Goal: Task Accomplishment & Management: Manage account settings

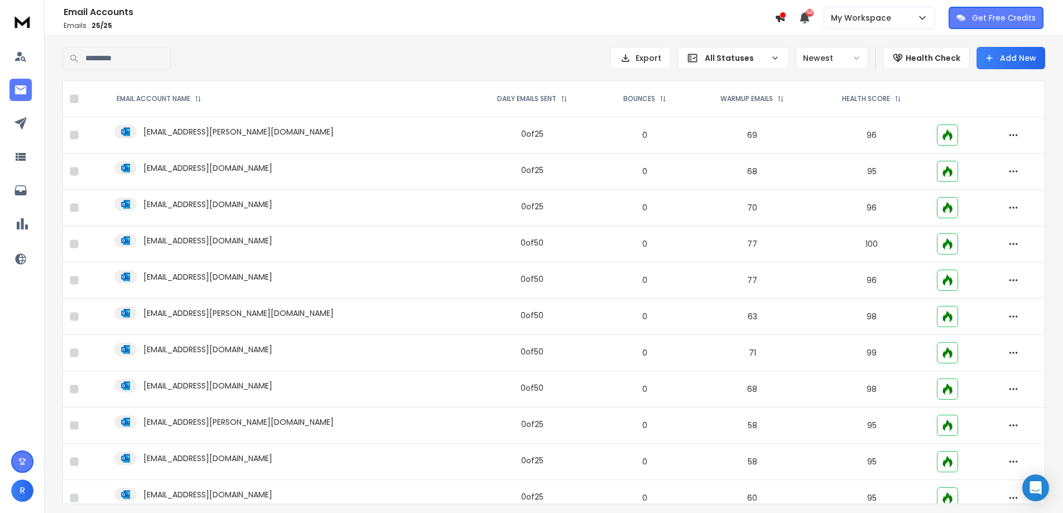
click at [749, 66] on div "All Statuses" at bounding box center [733, 58] width 112 height 22
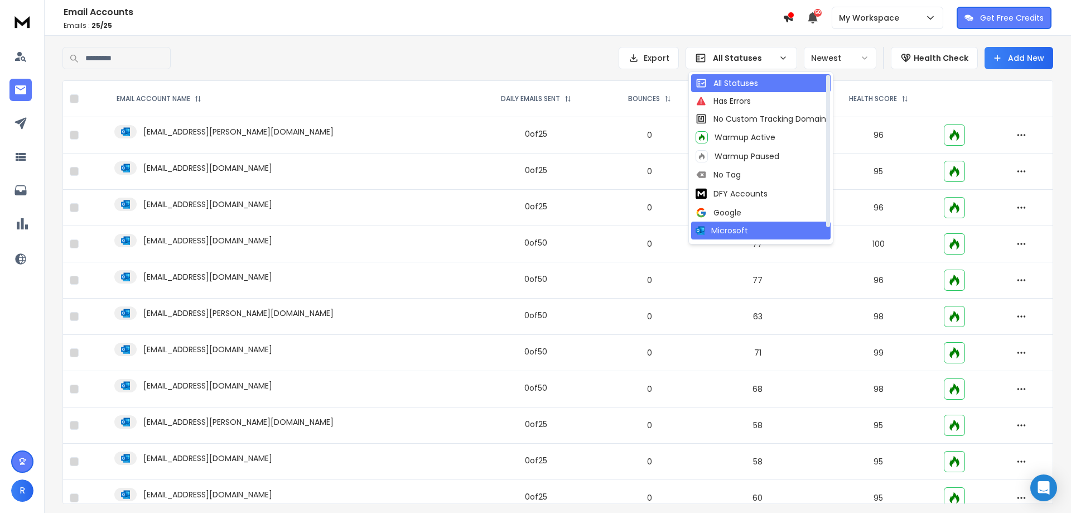
click at [749, 230] on div "Microsoft" at bounding box center [760, 230] width 139 height 18
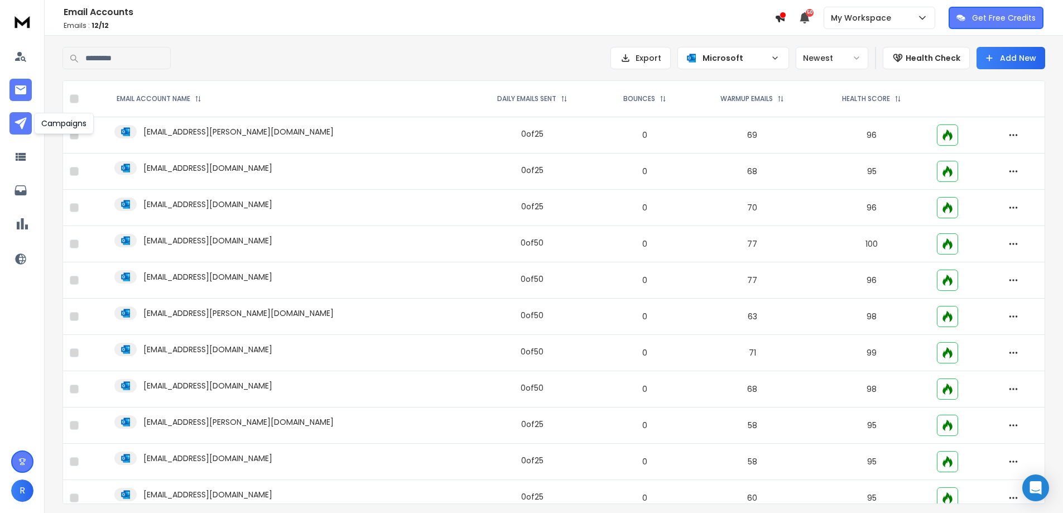
click at [16, 123] on icon at bounding box center [20, 123] width 13 height 13
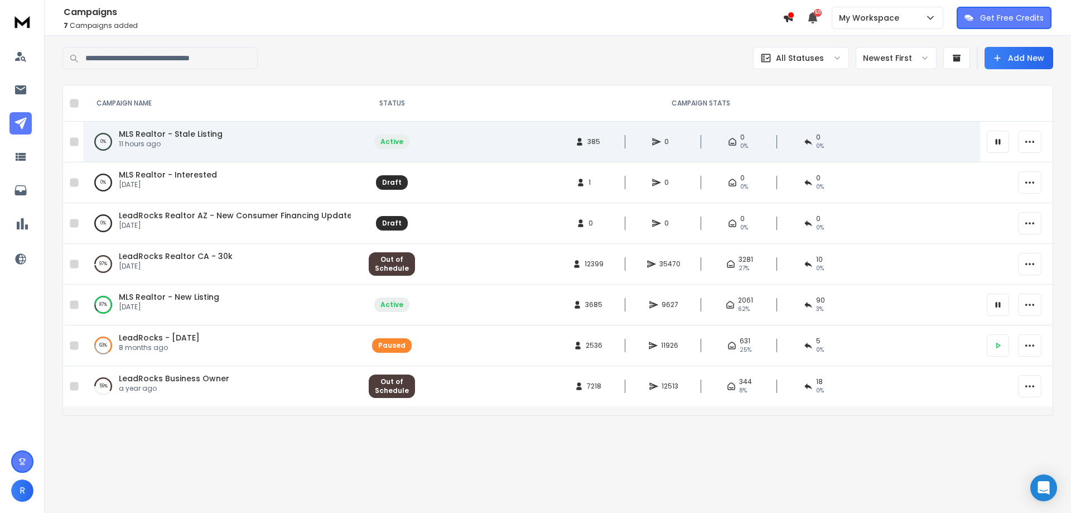
click at [129, 137] on span "MLS Realtor - Stale Listing" at bounding box center [171, 133] width 104 height 11
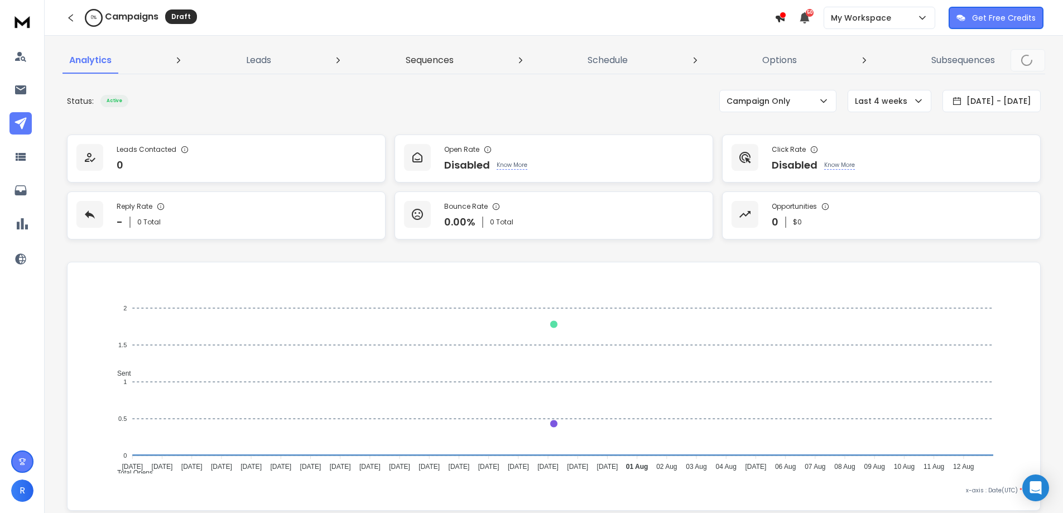
click at [434, 63] on div "Analytics Leads Sequences Schedule Options Subsequences" at bounding box center [553, 60] width 982 height 27
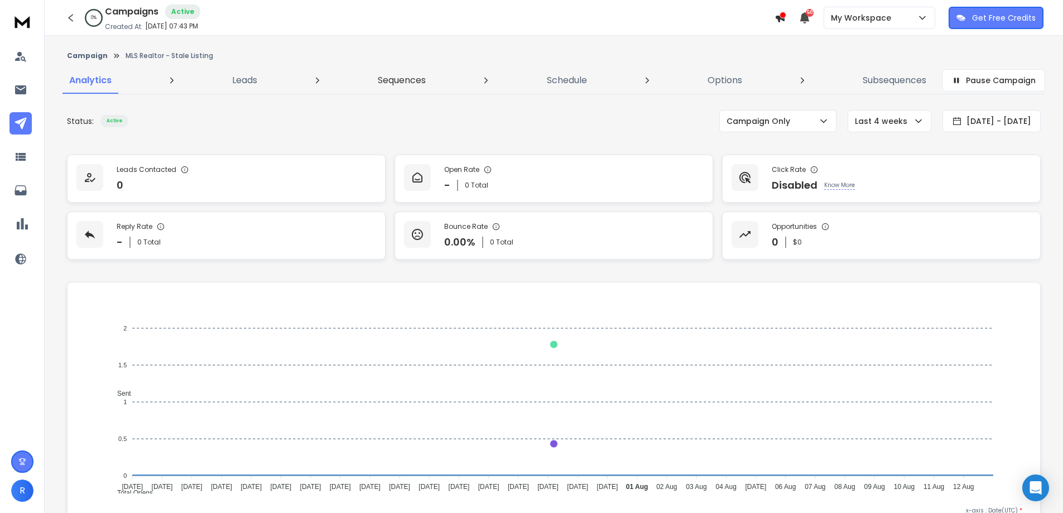
click at [408, 84] on p "Sequences" at bounding box center [402, 80] width 48 height 13
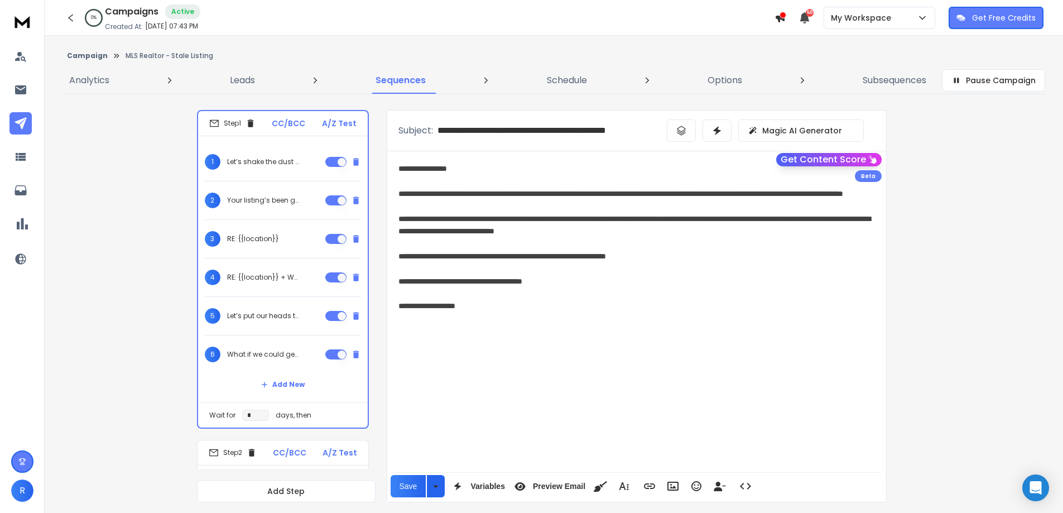
click at [529, 133] on input "**********" at bounding box center [546, 130] width 218 height 13
click at [564, 129] on input "**********" at bounding box center [546, 130] width 218 height 13
click at [267, 156] on div "1 Let’s shake the dust off your listing at {{location}}" at bounding box center [252, 162] width 94 height 16
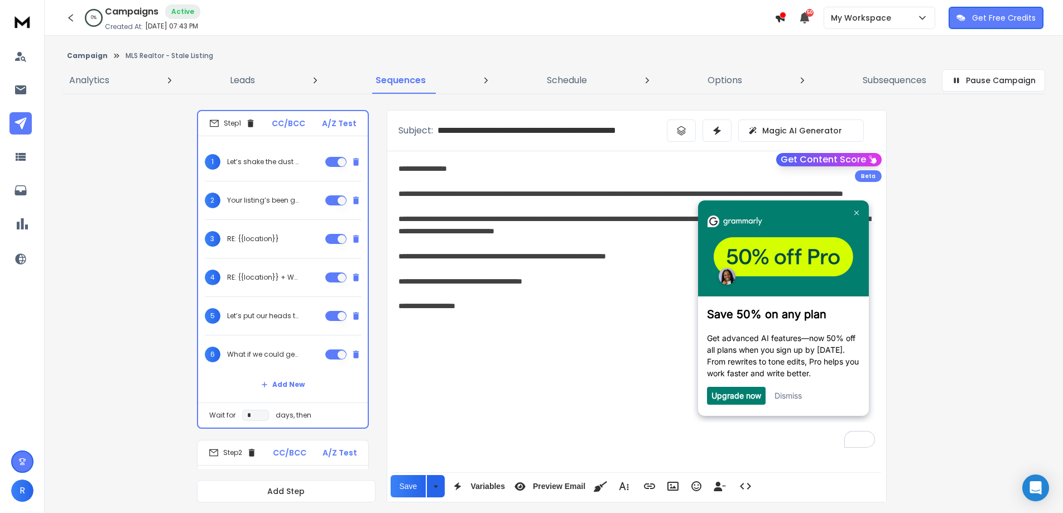
click at [256, 195] on div "2 Your listing’s been ghosted… let’s fix that 👻" at bounding box center [252, 200] width 94 height 16
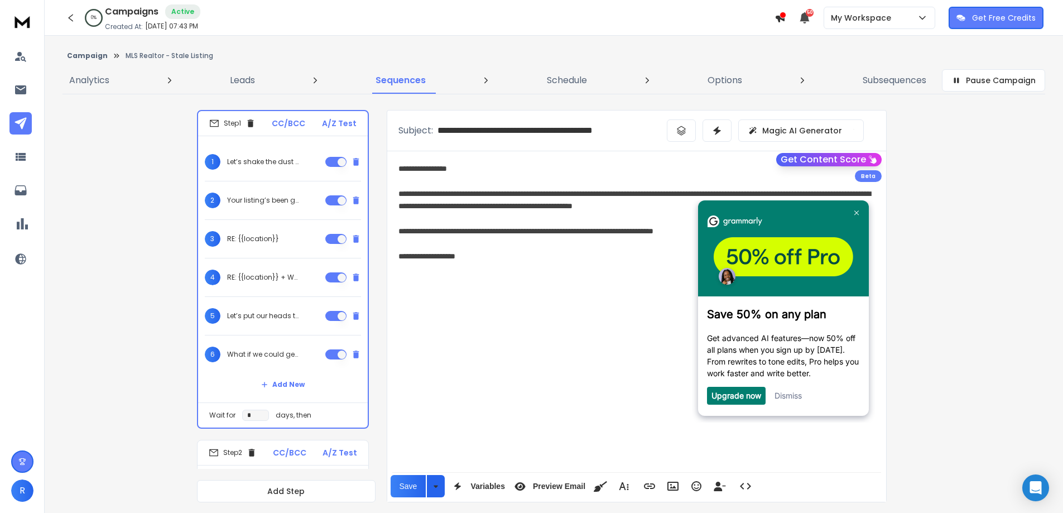
click at [269, 245] on div "3 RE: {{location}}" at bounding box center [242, 239] width 74 height 16
click at [262, 273] on p "RE: {{location}} + What if we could get fresh offers [DATE]?" at bounding box center [262, 277] width 71 height 9
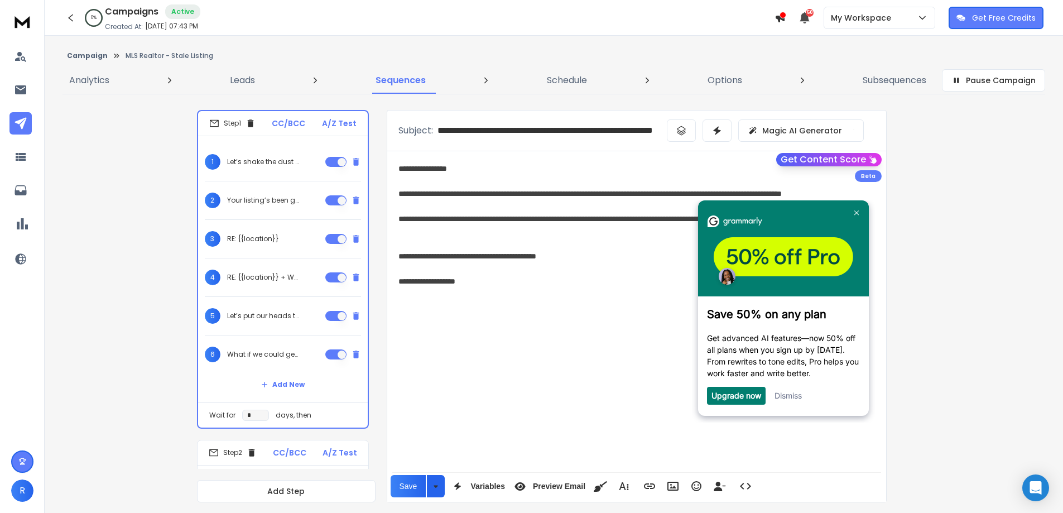
scroll to position [56, 0]
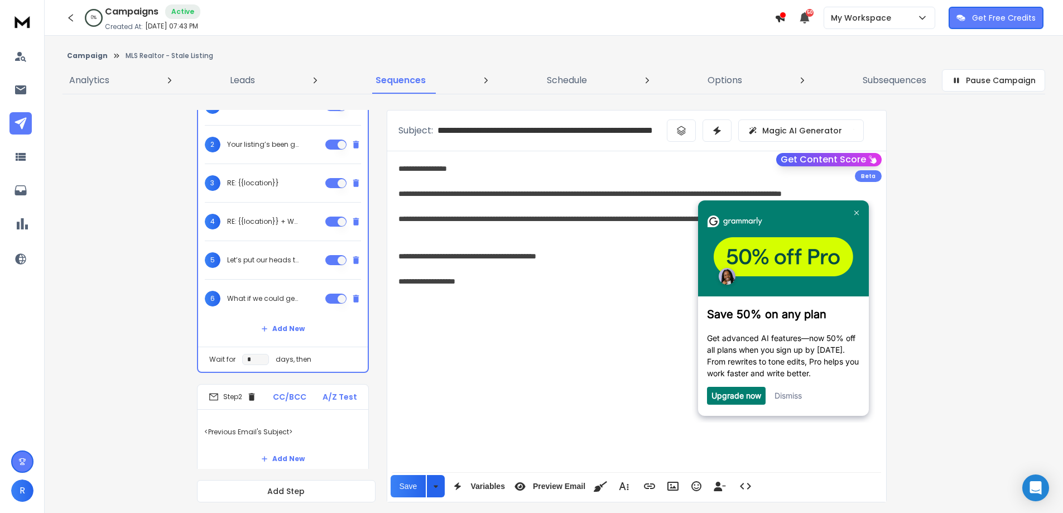
click at [253, 256] on p "Let’s put our heads together on {{location}}" at bounding box center [262, 259] width 71 height 9
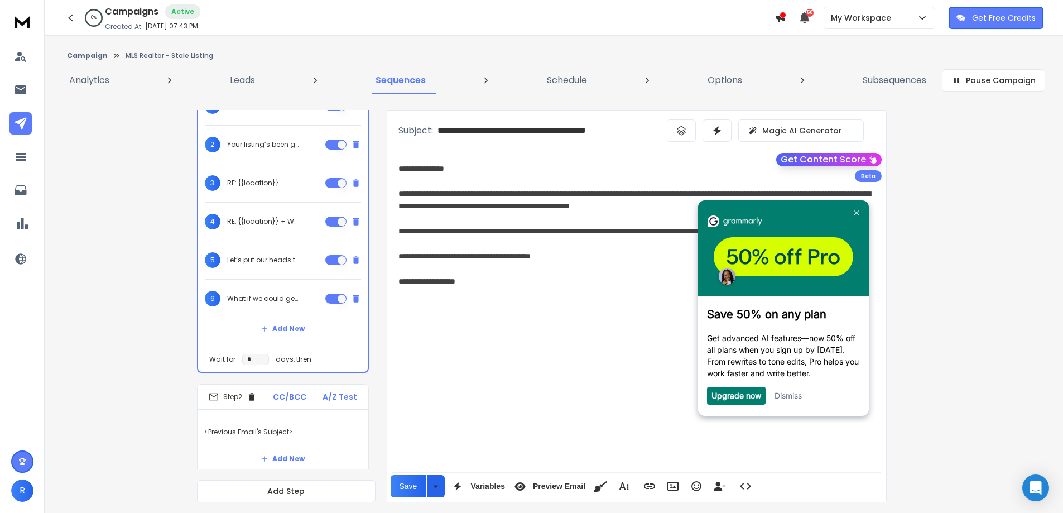
click at [251, 217] on p "RE: {{location}} + What if we could get fresh offers [DATE]?" at bounding box center [262, 221] width 71 height 9
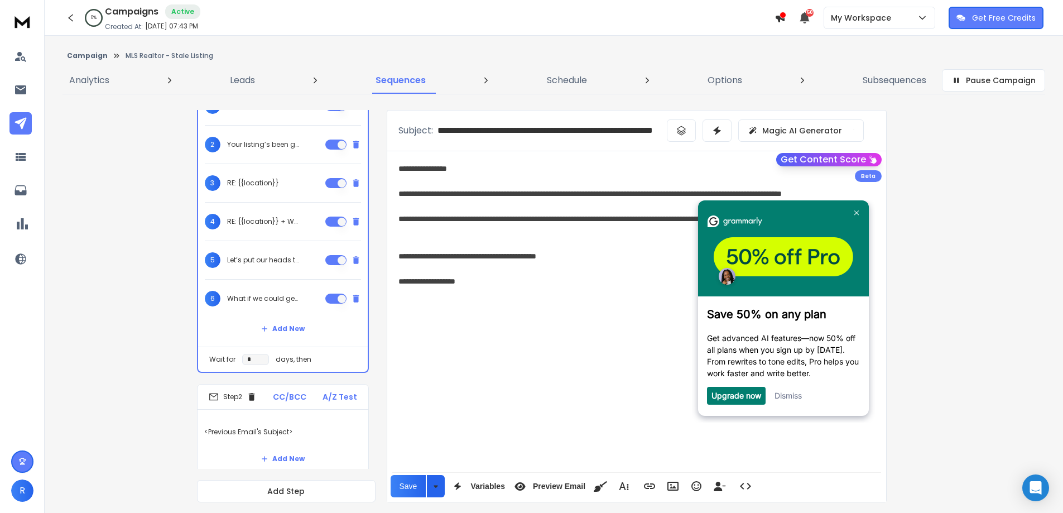
click at [257, 258] on p "Let’s put our heads together on {{location}}" at bounding box center [262, 259] width 71 height 9
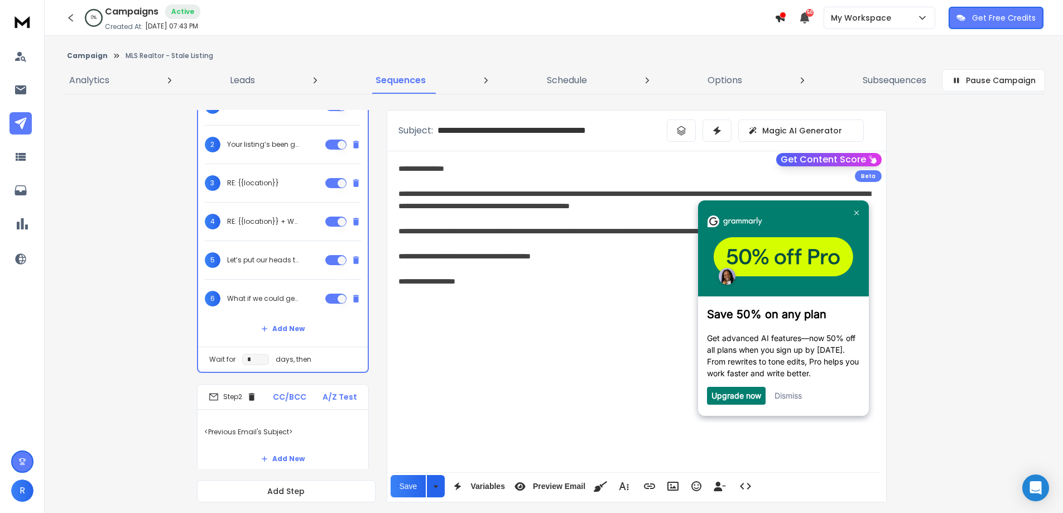
click at [259, 306] on div "6 What if we could get fresh offers [DATE]?" at bounding box center [283, 298] width 156 height 38
type input "**********"
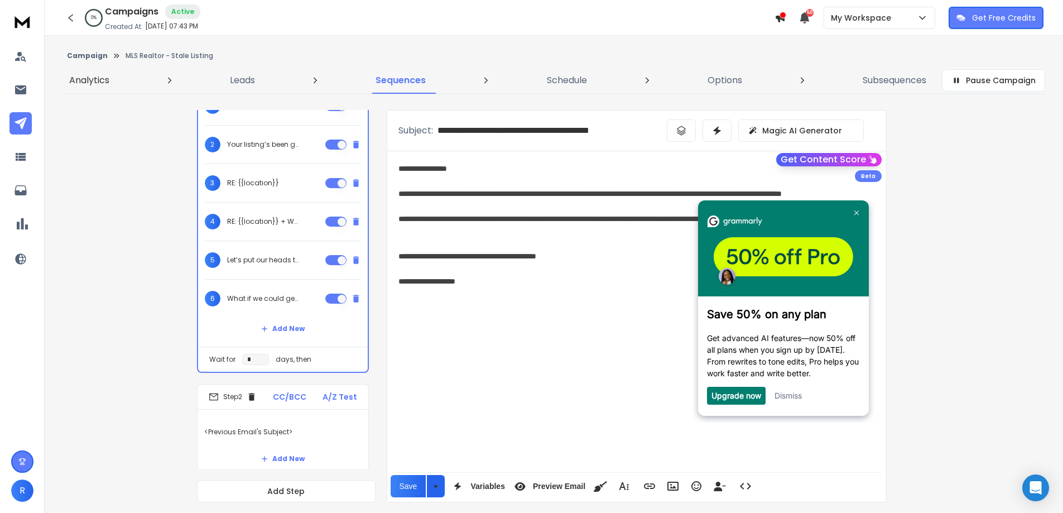
click at [88, 85] on p "Analytics" at bounding box center [89, 80] width 40 height 13
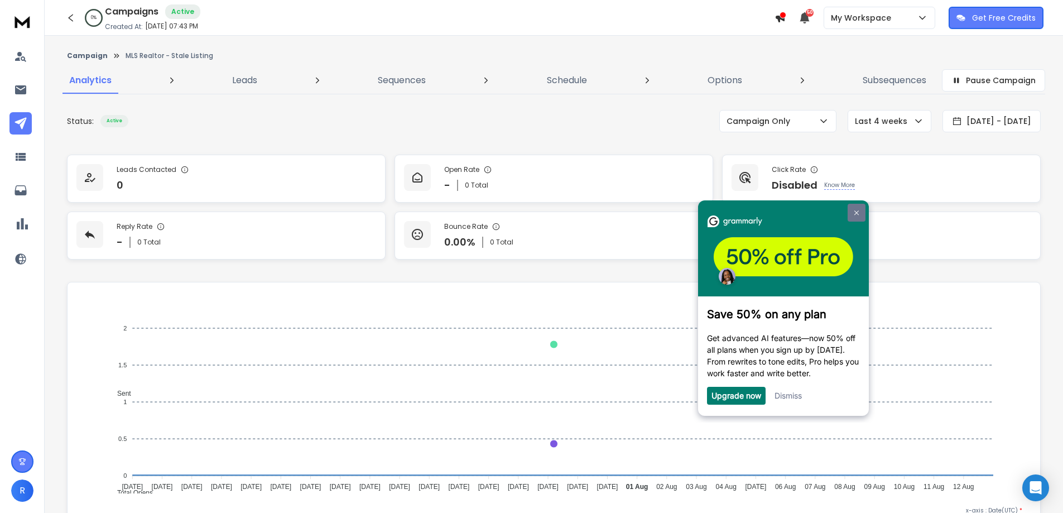
click at [857, 210] on img at bounding box center [856, 212] width 4 height 5
